Goal: Task Accomplishment & Management: Use online tool/utility

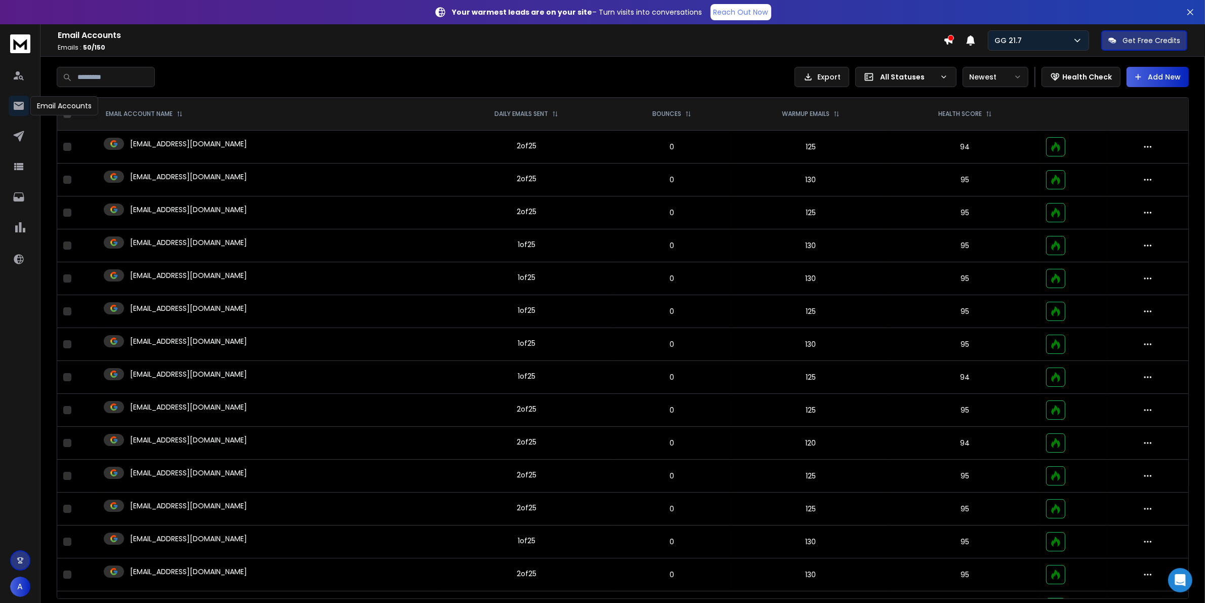
click at [1078, 38] on icon "button" at bounding box center [1078, 40] width 10 height 10
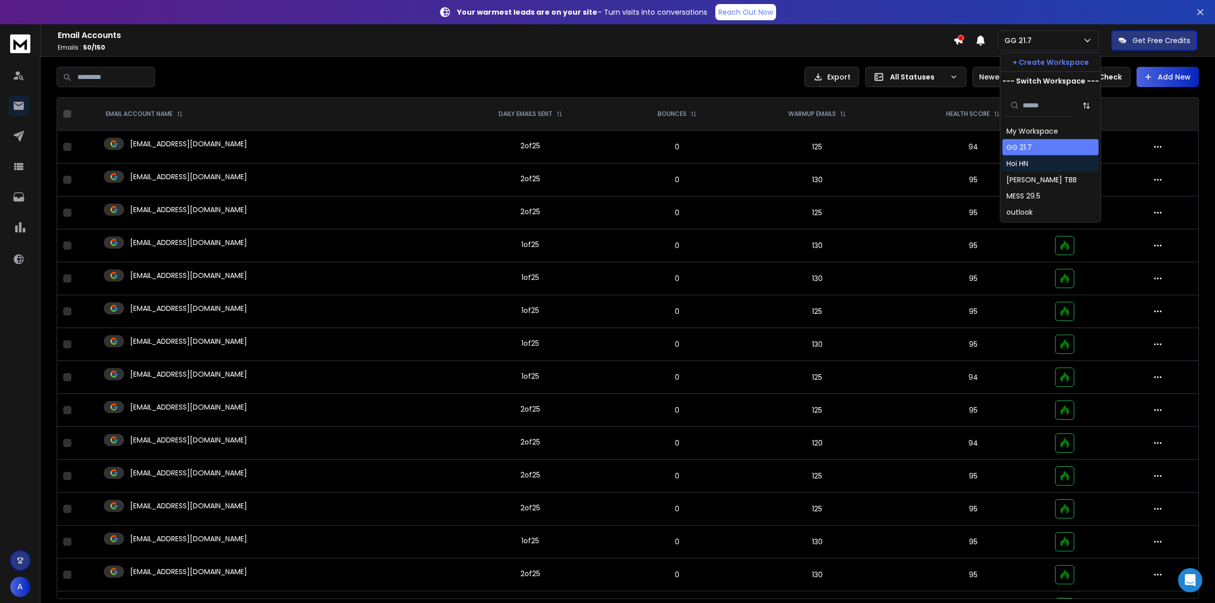
click at [1028, 161] on div "Hoi HN" at bounding box center [1017, 163] width 22 height 10
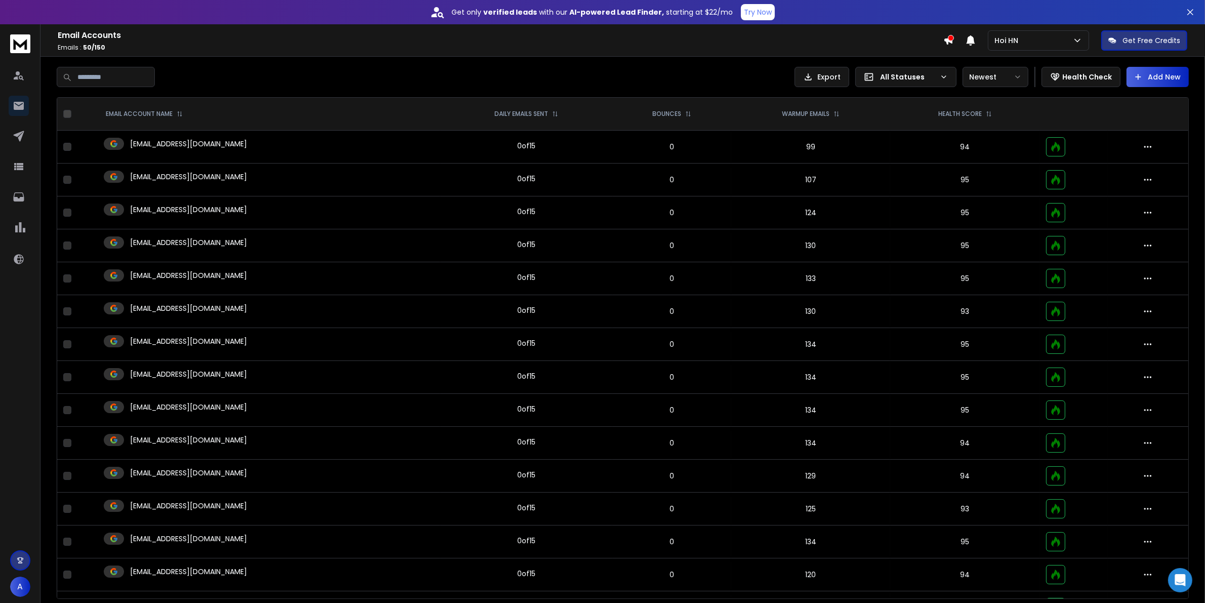
click at [986, 111] on icon at bounding box center [989, 114] width 6 height 6
click at [982, 117] on div "HEALTH SCORE" at bounding box center [966, 114] width 134 height 8
click at [56, 163] on button "Select this Page" at bounding box center [54, 163] width 8 height 8
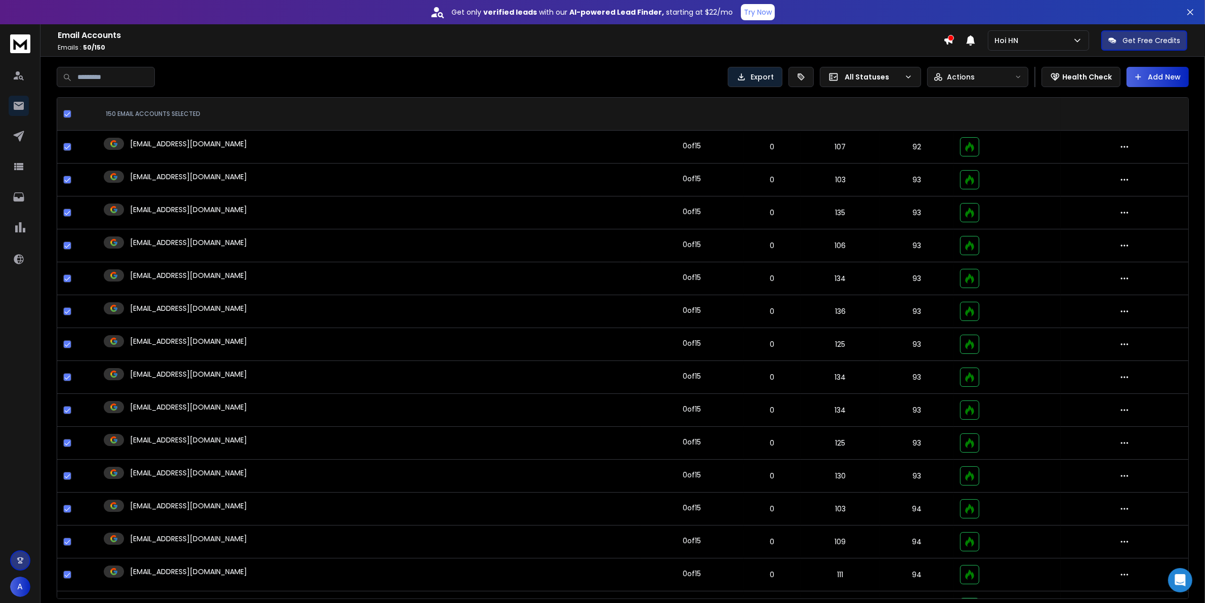
click at [765, 67] on button "Export" at bounding box center [755, 77] width 55 height 20
